Goal: Check status: Check status

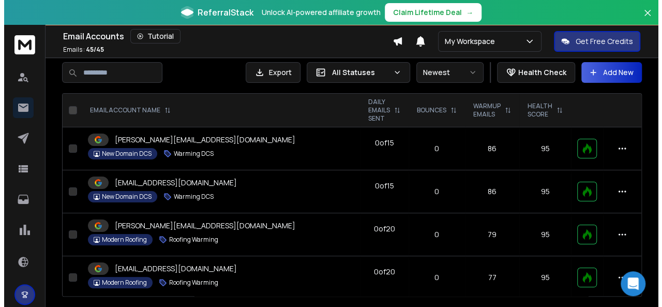
scroll to position [6, 0]
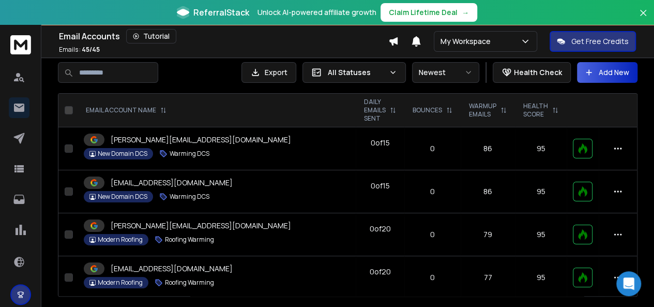
click at [192, 141] on p "[PERSON_NAME][EMAIL_ADDRESS][DOMAIN_NAME]" at bounding box center [201, 139] width 180 height 10
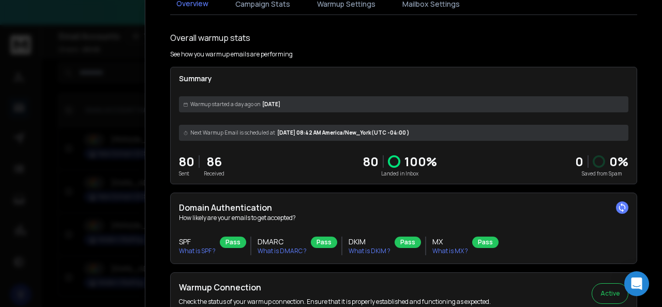
scroll to position [0, 0]
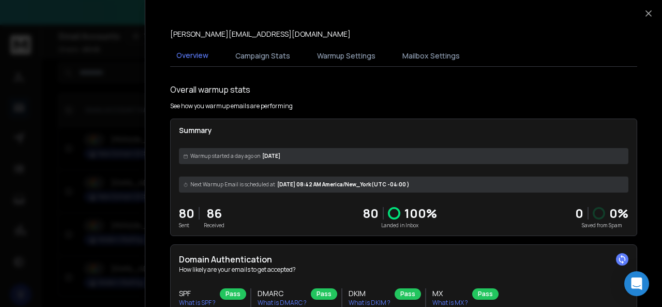
click at [239, 50] on button "Campaign Stats" at bounding box center [262, 55] width 67 height 23
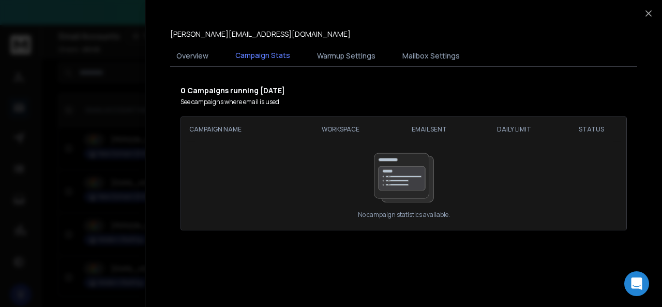
click at [187, 52] on button "Overview" at bounding box center [192, 55] width 44 height 23
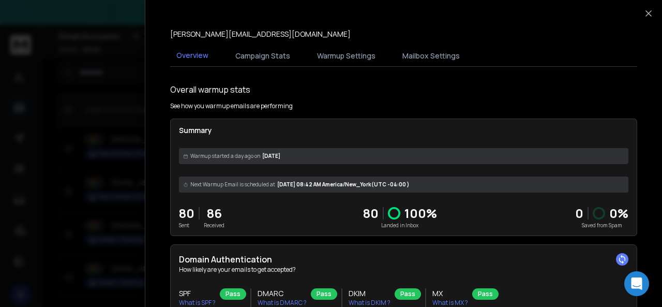
click at [354, 46] on button "Warmup Settings" at bounding box center [346, 55] width 71 height 23
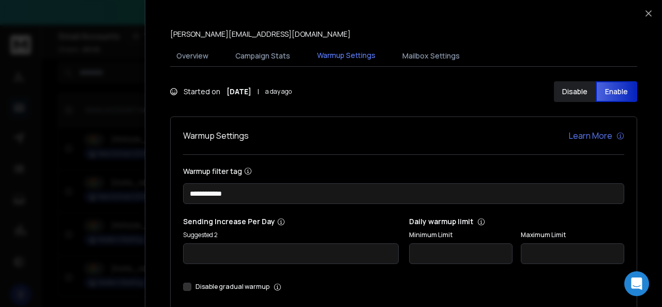
drag, startPoint x: 647, startPoint y: 13, endPoint x: 618, endPoint y: 29, distance: 33.8
click at [647, 13] on icon "button" at bounding box center [648, 13] width 10 height 10
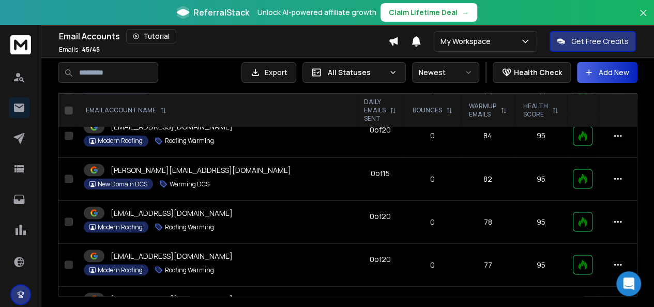
scroll to position [931, 0]
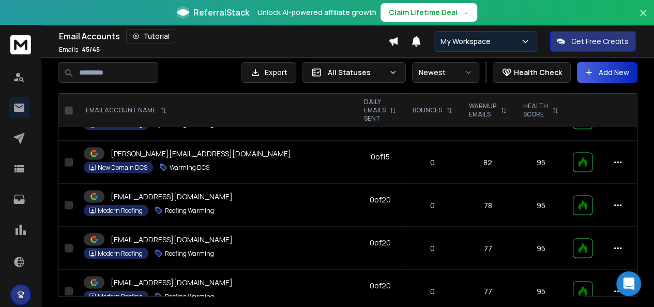
click at [480, 42] on p "My Workspace" at bounding box center [467, 41] width 54 height 10
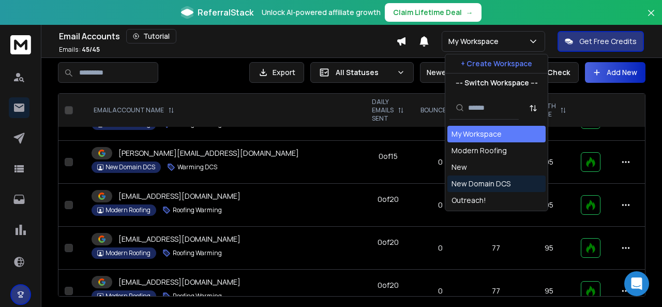
click at [490, 187] on div "New Domain DCS" at bounding box center [480, 183] width 59 height 10
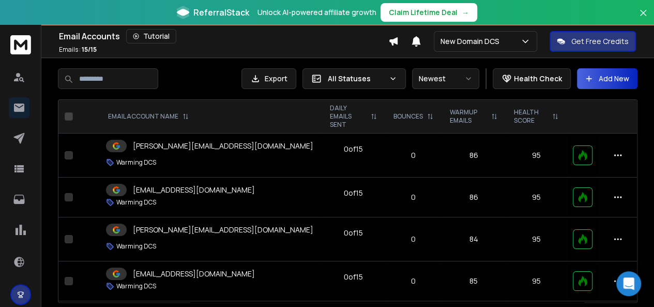
click at [443, 153] on td "86" at bounding box center [474, 155] width 64 height 44
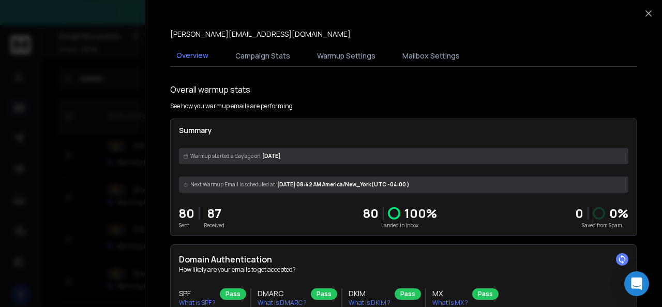
click at [362, 57] on button "Warmup Settings" at bounding box center [346, 55] width 71 height 23
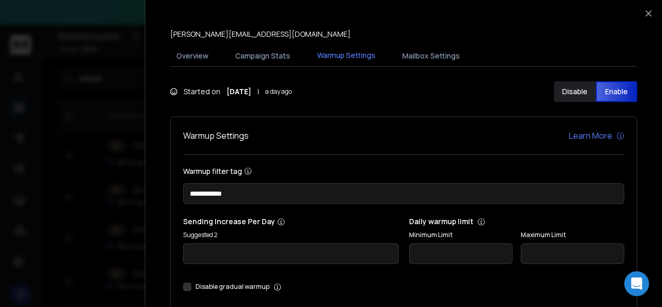
click at [274, 53] on button "Campaign Stats" at bounding box center [262, 55] width 67 height 23
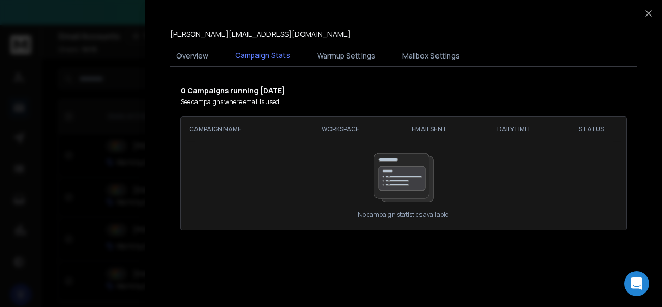
click at [198, 49] on button "Overview" at bounding box center [192, 55] width 44 height 23
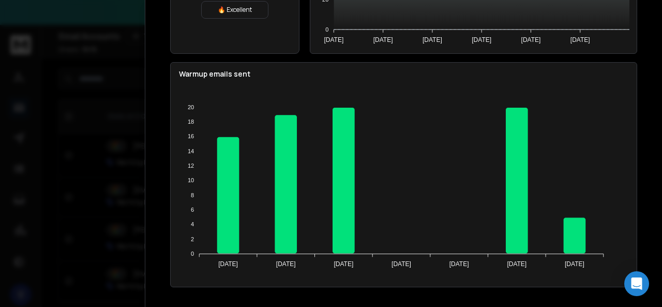
scroll to position [540, 0]
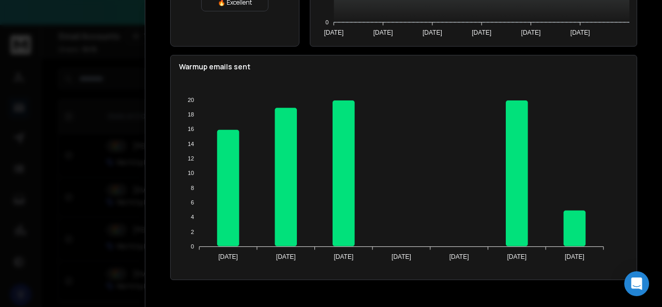
click at [93, 68] on div at bounding box center [331, 153] width 662 height 307
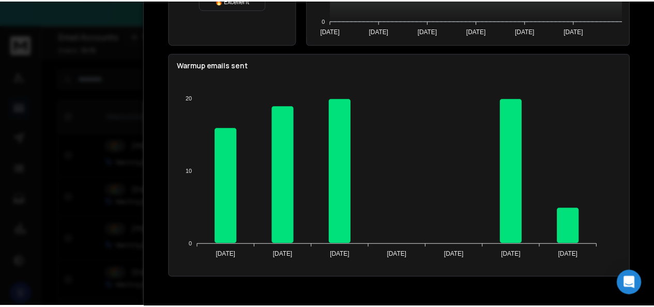
scroll to position [512, 0]
